Goal: Navigation & Orientation: Find specific page/section

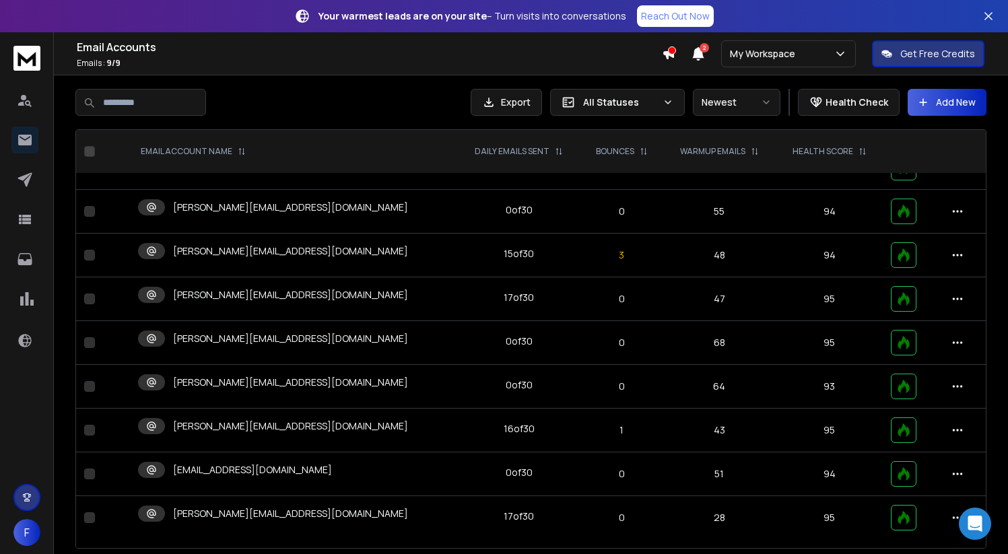
scroll to position [27, 0]
click at [273, 102] on div at bounding box center [268, 102] width 387 height 27
click at [20, 136] on icon at bounding box center [24, 140] width 13 height 11
click at [26, 187] on icon at bounding box center [25, 180] width 16 height 16
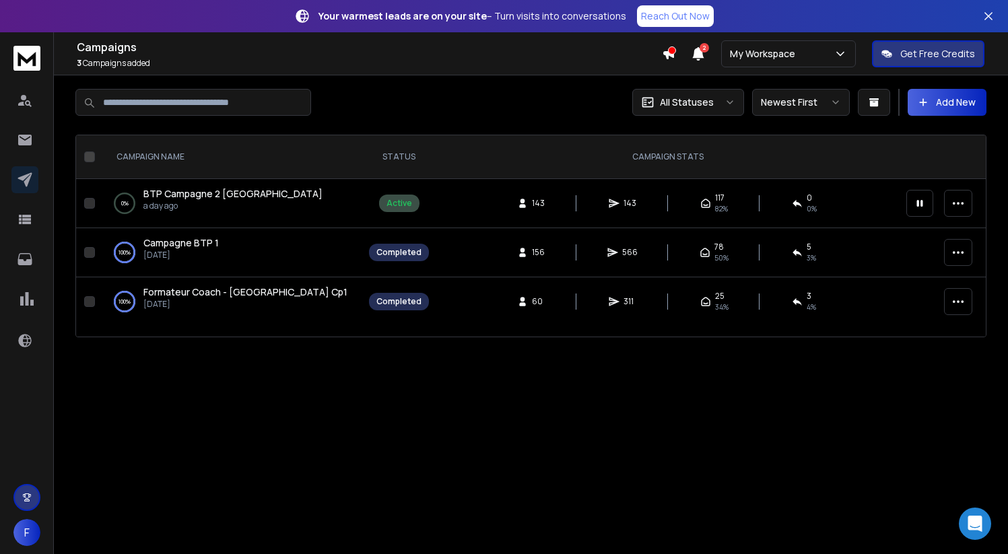
click at [452, 405] on div "Campaigns 3 Campaigns Added All Statuses Newest First Add New CAMPAIGN NAME STA…" at bounding box center [530, 366] width 911 height 554
click at [701, 430] on div "Campaigns 3 Campaigns Added All Statuses Newest First Add New CAMPAIGN NAME STA…" at bounding box center [530, 366] width 911 height 554
click at [699, 201] on div "117 82 %" at bounding box center [714, 204] width 40 height 22
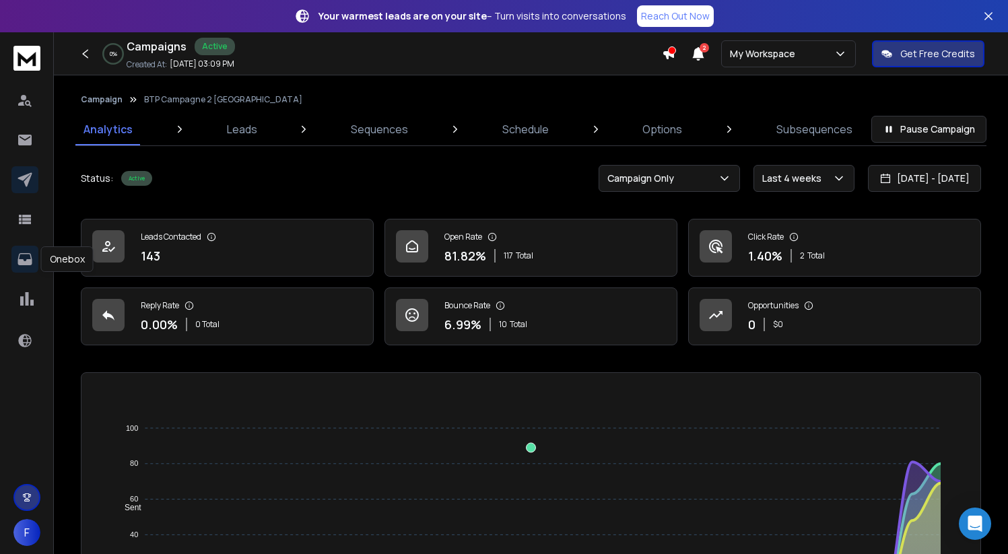
click at [28, 256] on icon at bounding box center [25, 259] width 16 height 16
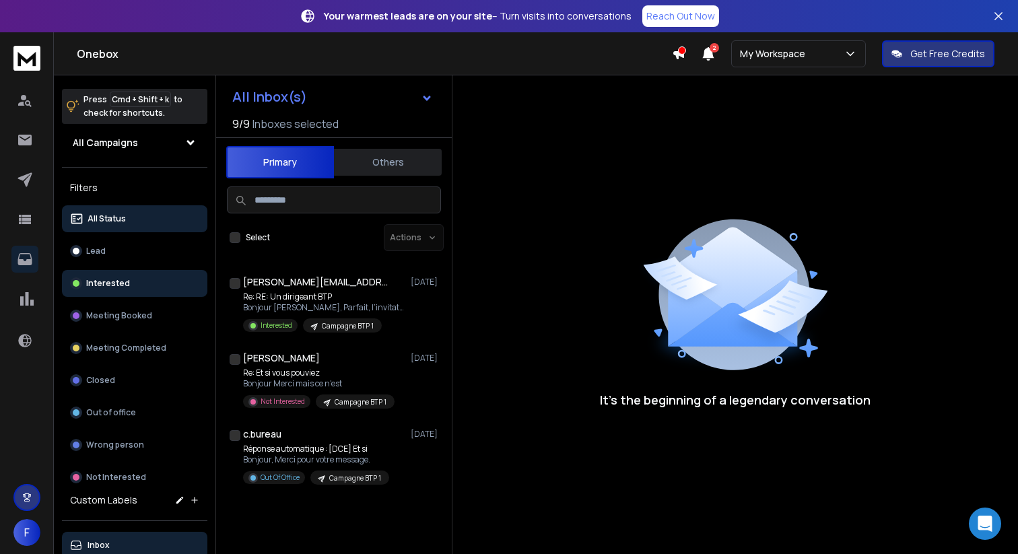
click at [134, 282] on button "Interested" at bounding box center [134, 283] width 145 height 27
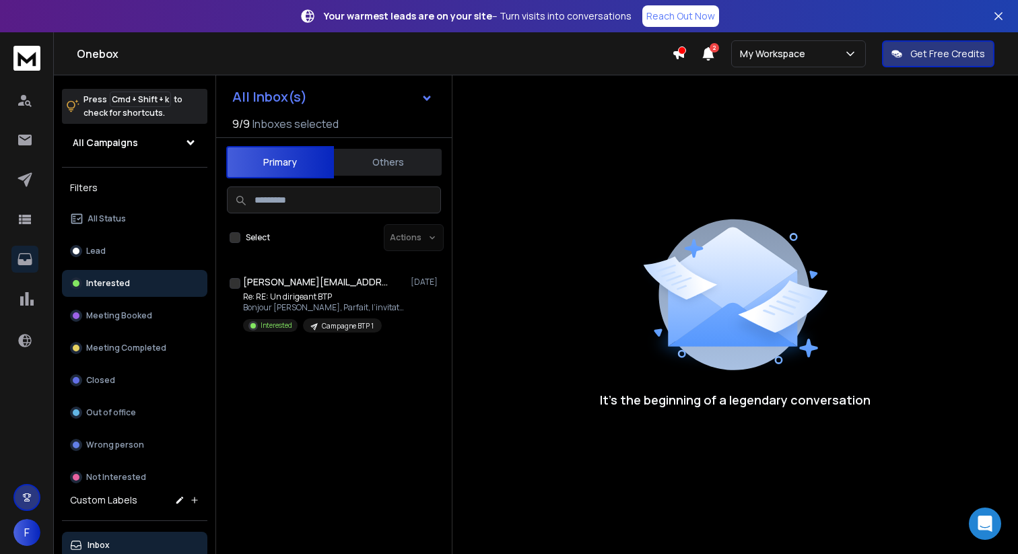
click at [38, 262] on div at bounding box center [26, 262] width 31 height 32
click at [6, 220] on div "F" at bounding box center [27, 295] width 54 height 527
click at [17, 220] on icon at bounding box center [25, 219] width 16 height 16
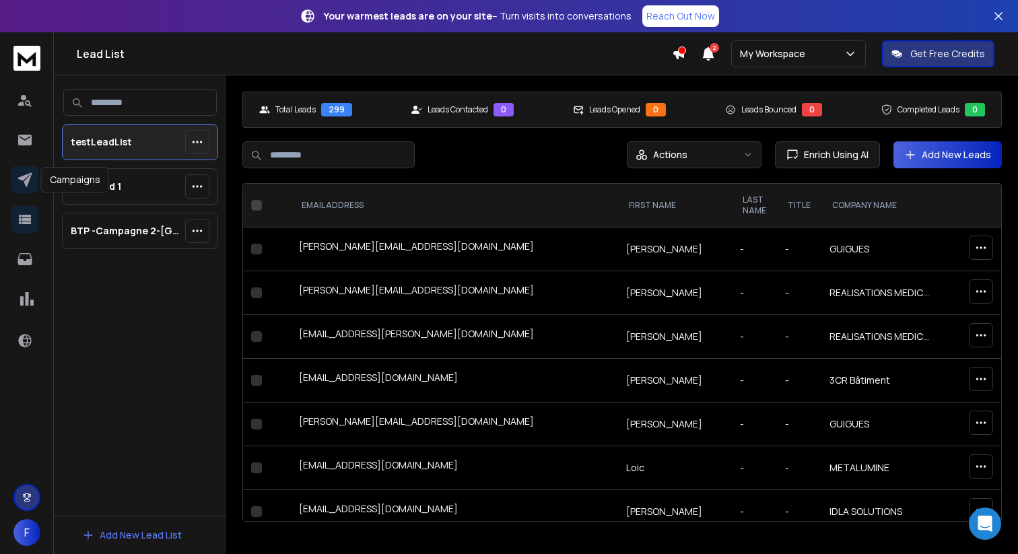
click at [28, 183] on icon at bounding box center [25, 180] width 16 height 16
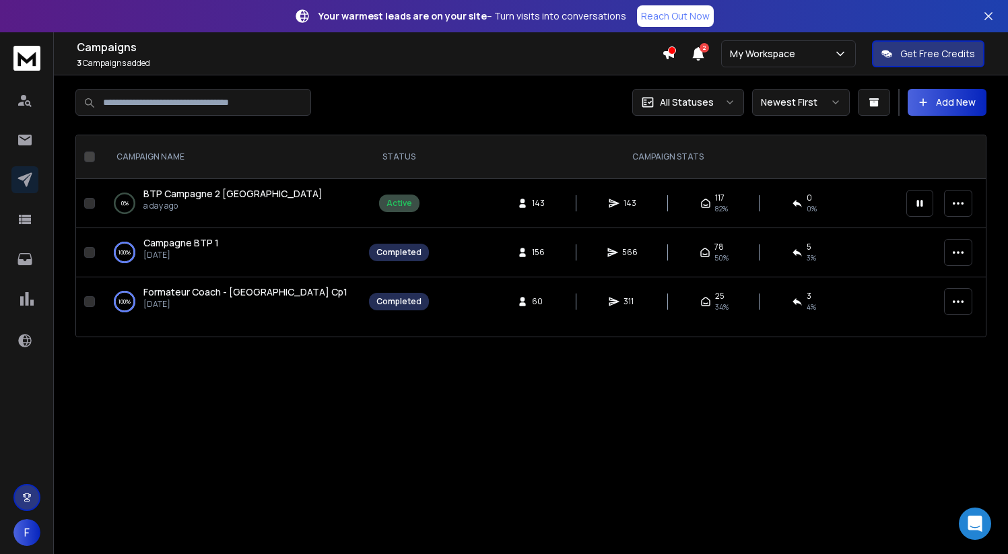
click at [390, 389] on div "Campaigns 3 Campaigns Added All Statuses Newest First Add New CAMPAIGN NAME STA…" at bounding box center [530, 366] width 911 height 554
click at [530, 401] on div "Campaigns 3 Campaigns Added All Statuses Newest First Add New CAMPAIGN NAME STA…" at bounding box center [530, 366] width 911 height 554
